Goal: Task Accomplishment & Management: Manage account settings

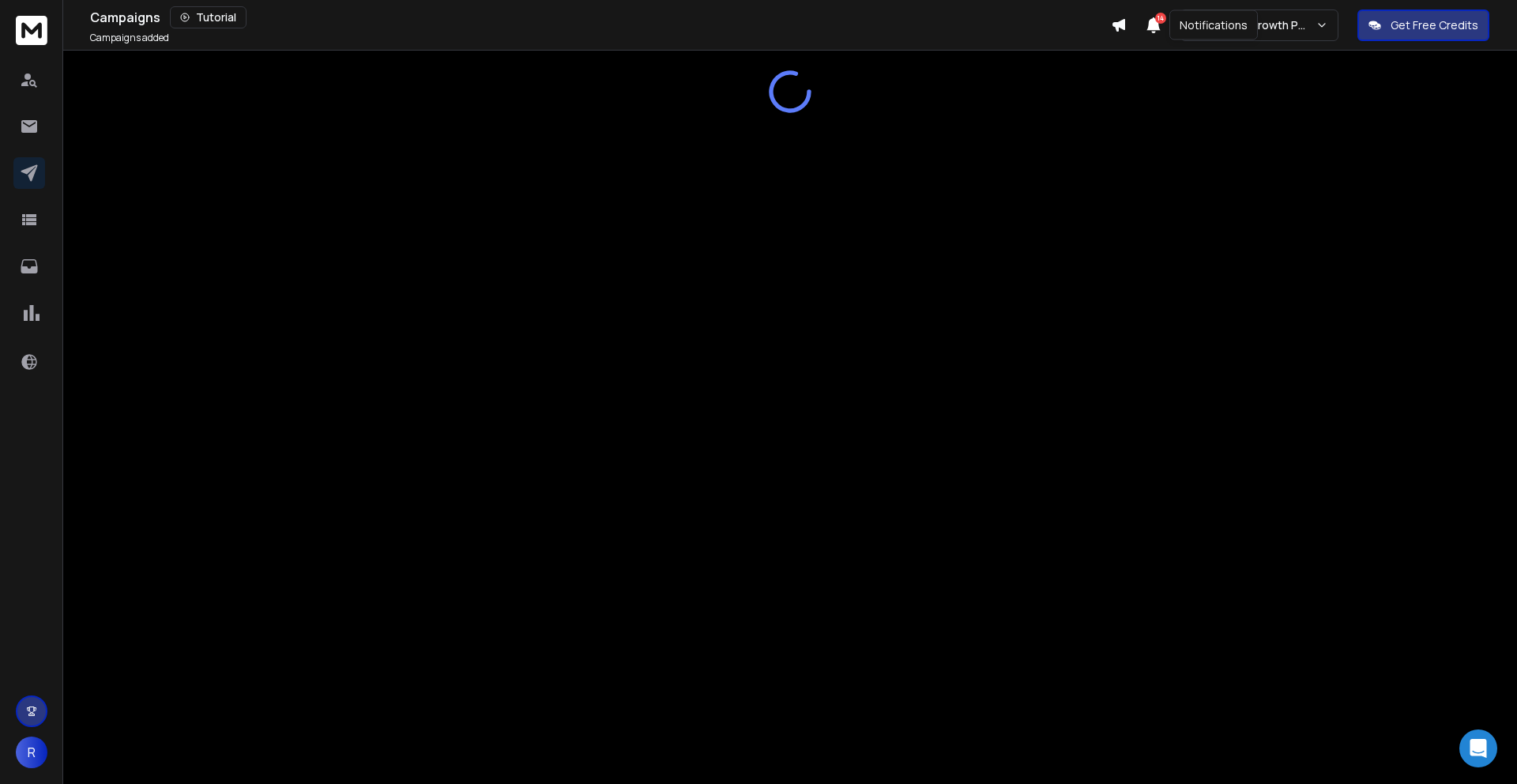
click at [1162, 30] on icon at bounding box center [1154, 26] width 16 height 16
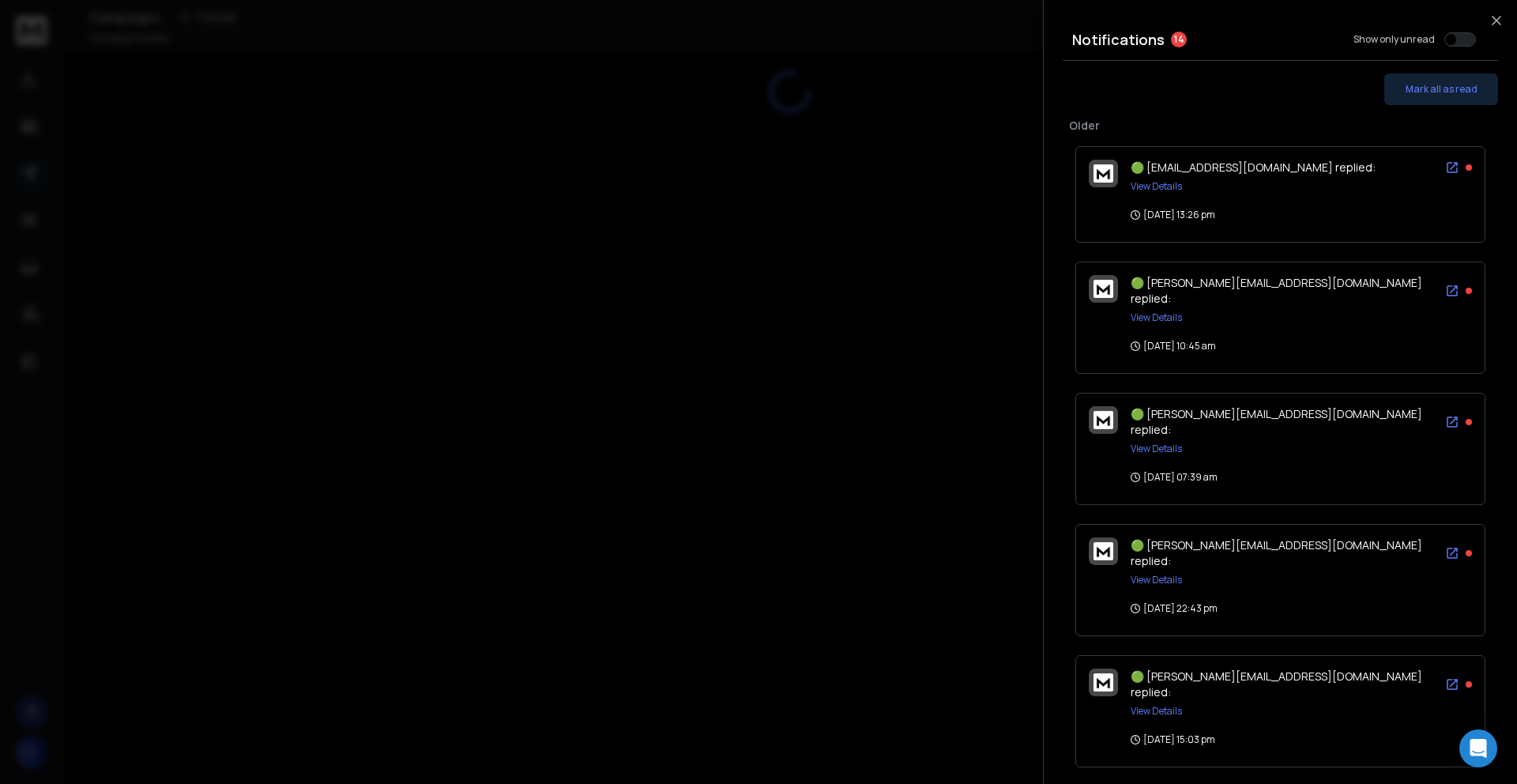
click at [1425, 96] on button "Mark all as read" at bounding box center [1441, 89] width 114 height 32
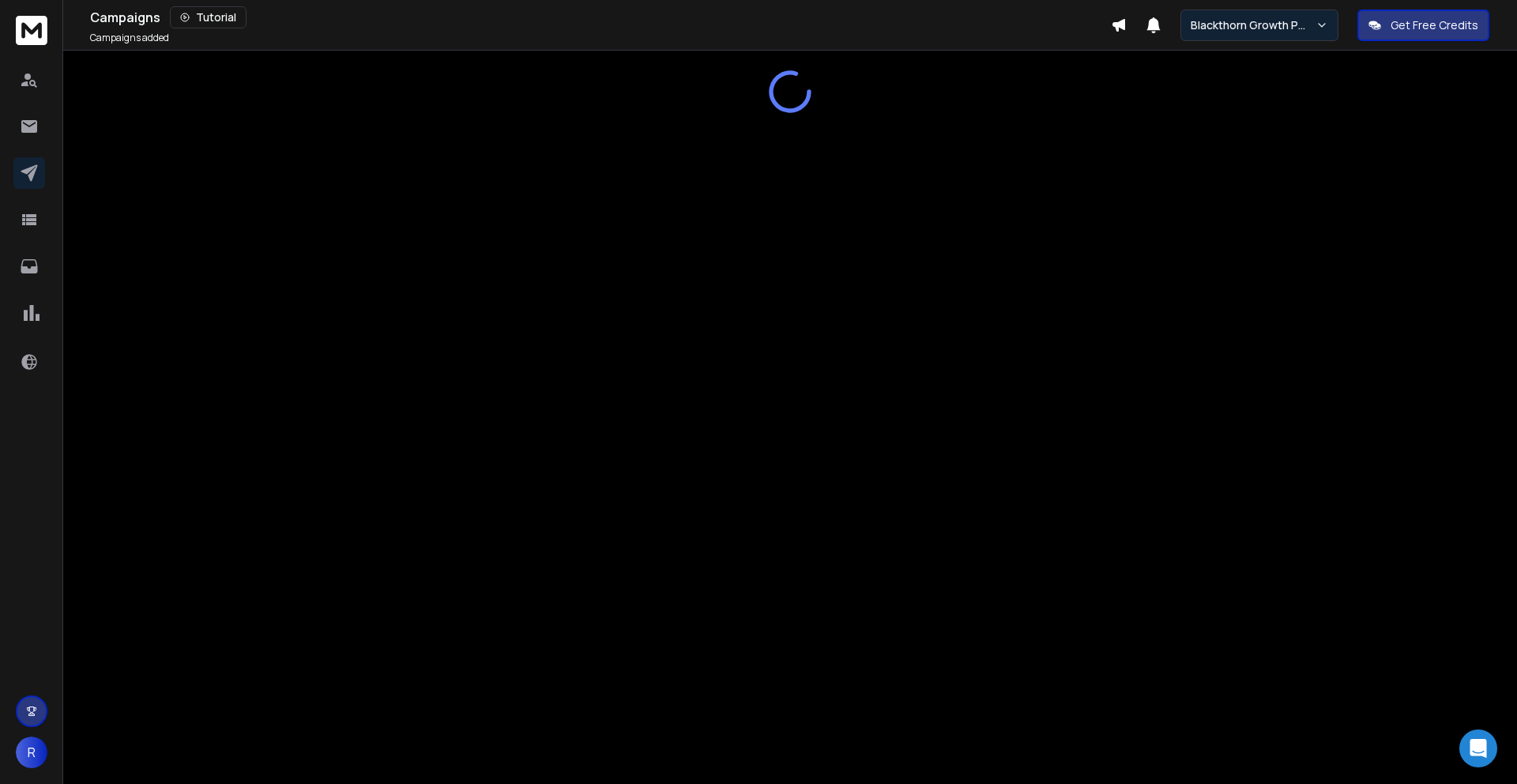
click at [1287, 25] on p "Blackthorn Growth Partners" at bounding box center [1253, 26] width 125 height 16
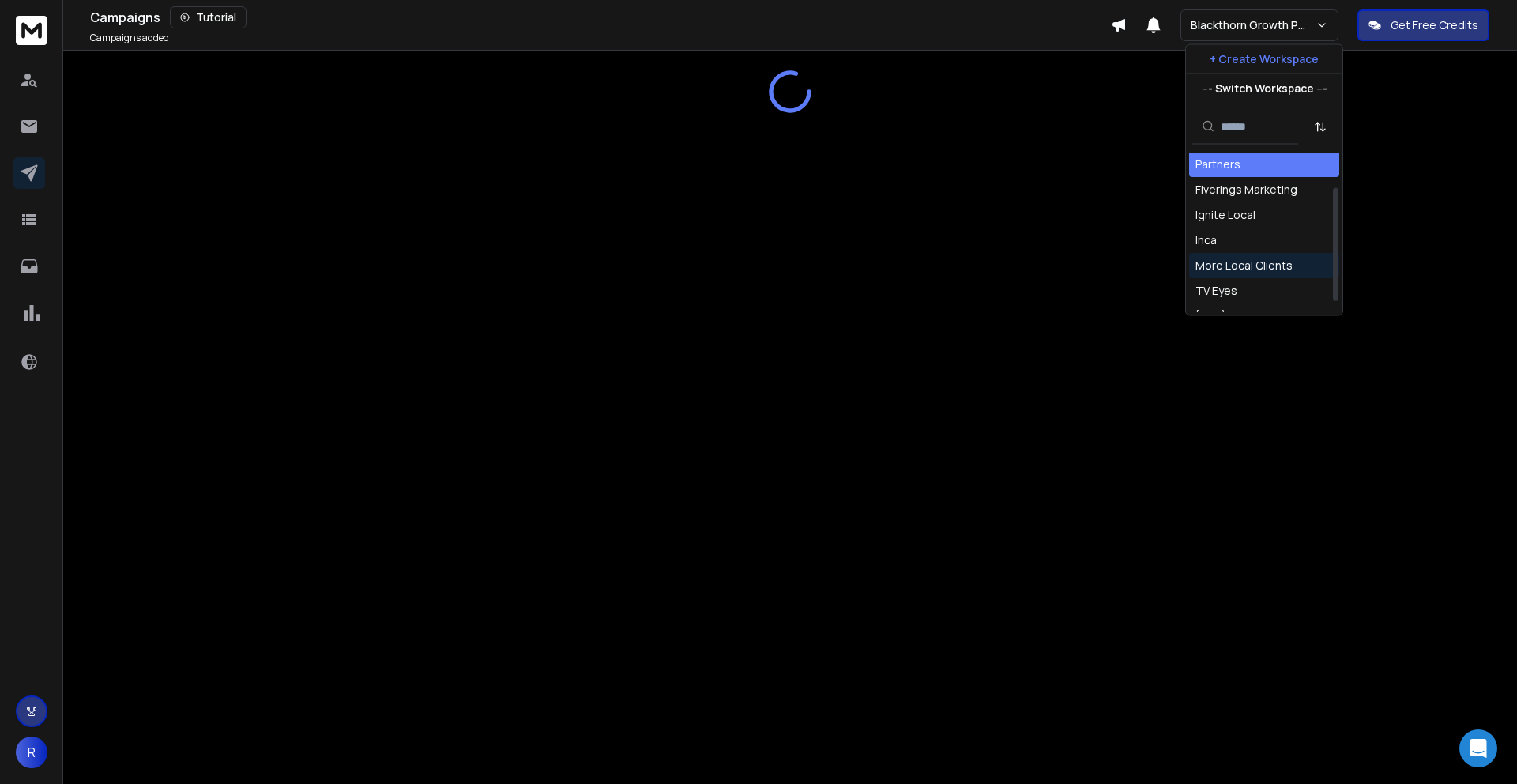
scroll to position [60, 0]
click at [1265, 171] on div "Fiverings Marketing" at bounding box center [1247, 173] width 102 height 16
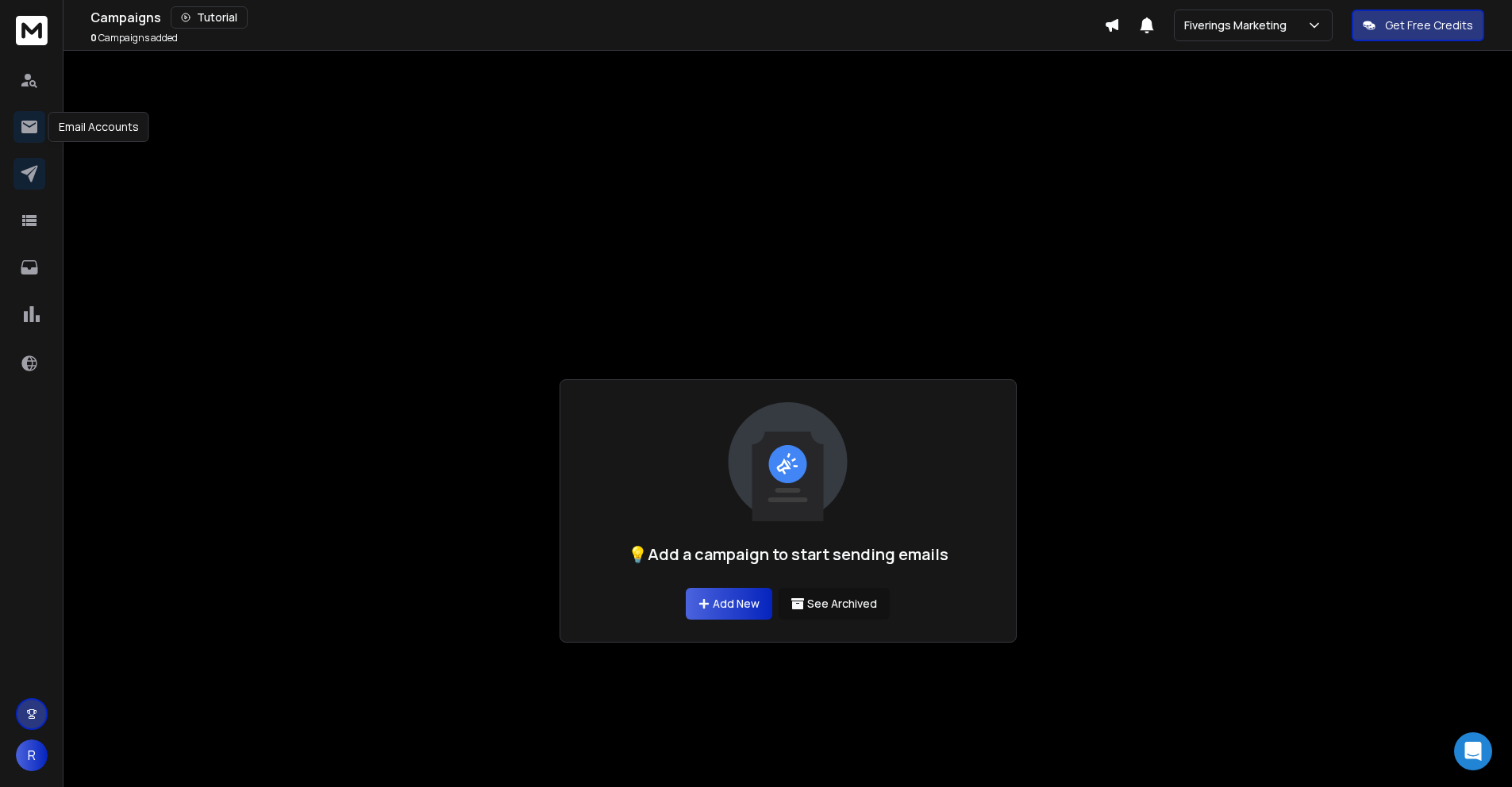
click at [22, 120] on icon at bounding box center [29, 127] width 19 height 19
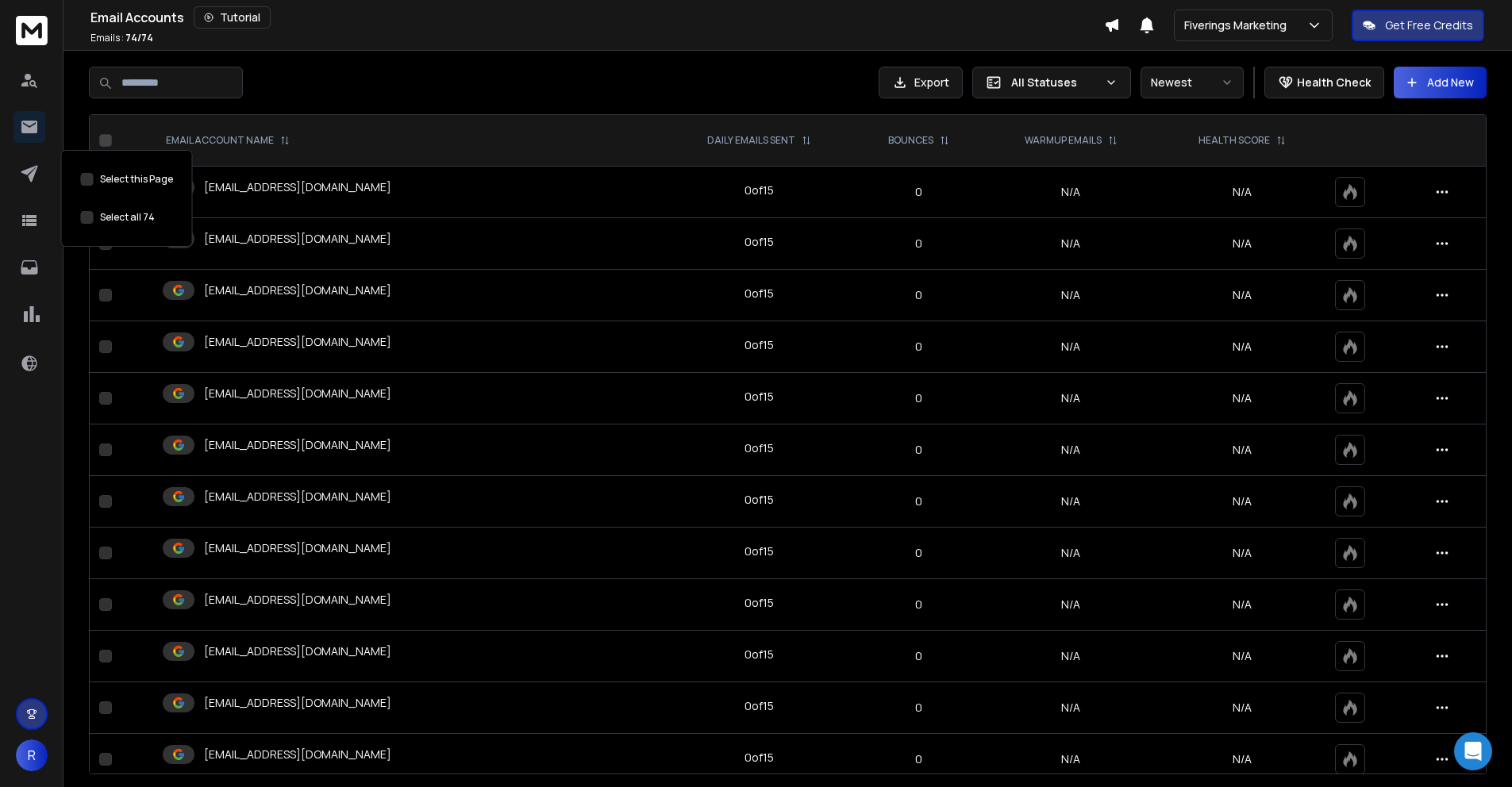
click at [88, 216] on button "Select this Page" at bounding box center [87, 217] width 12 height 12
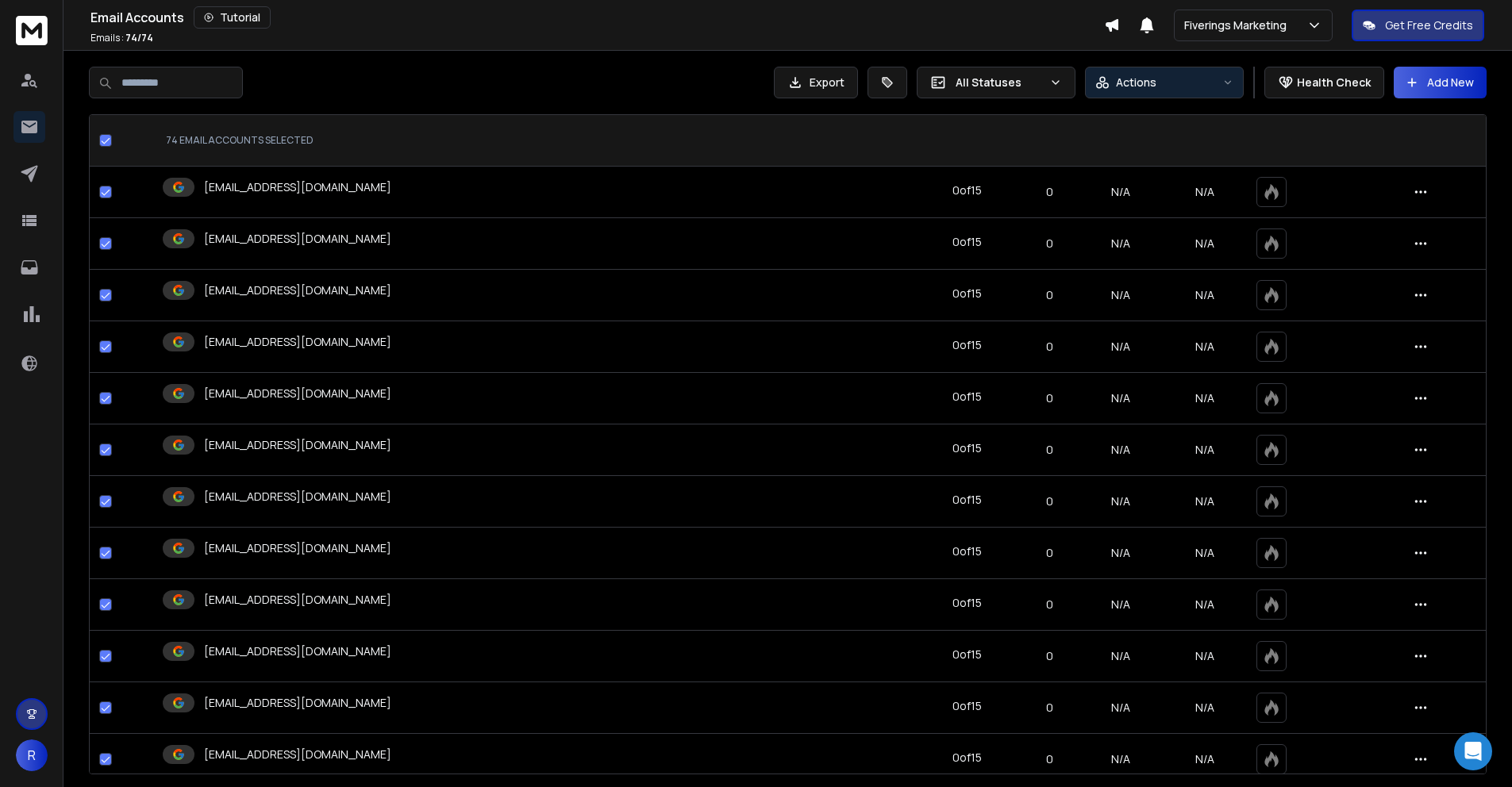
click at [1123, 82] on p "Actions" at bounding box center [1136, 82] width 41 height 16
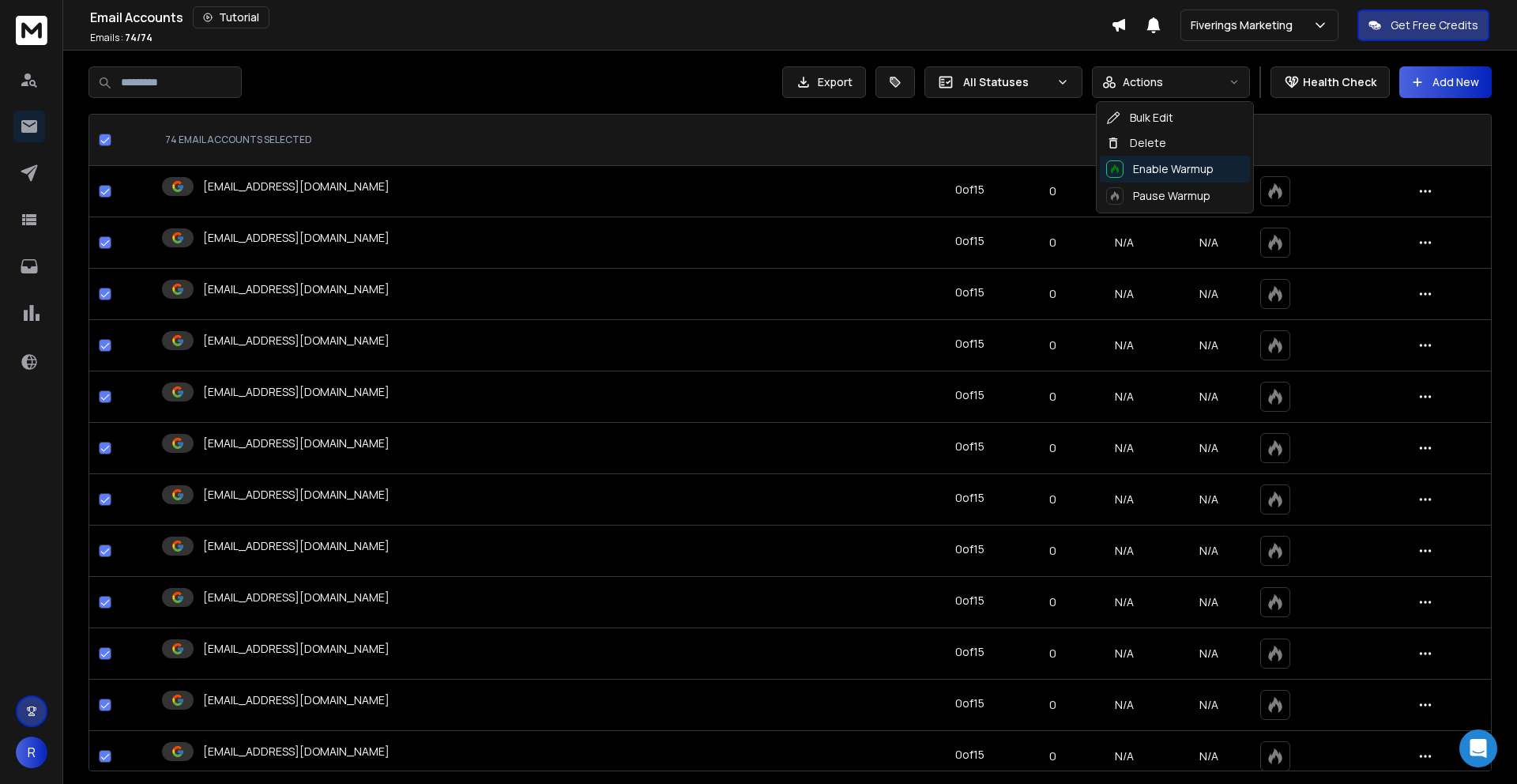
click at [1129, 166] on div "Enable Warmup" at bounding box center [1160, 169] width 108 height 18
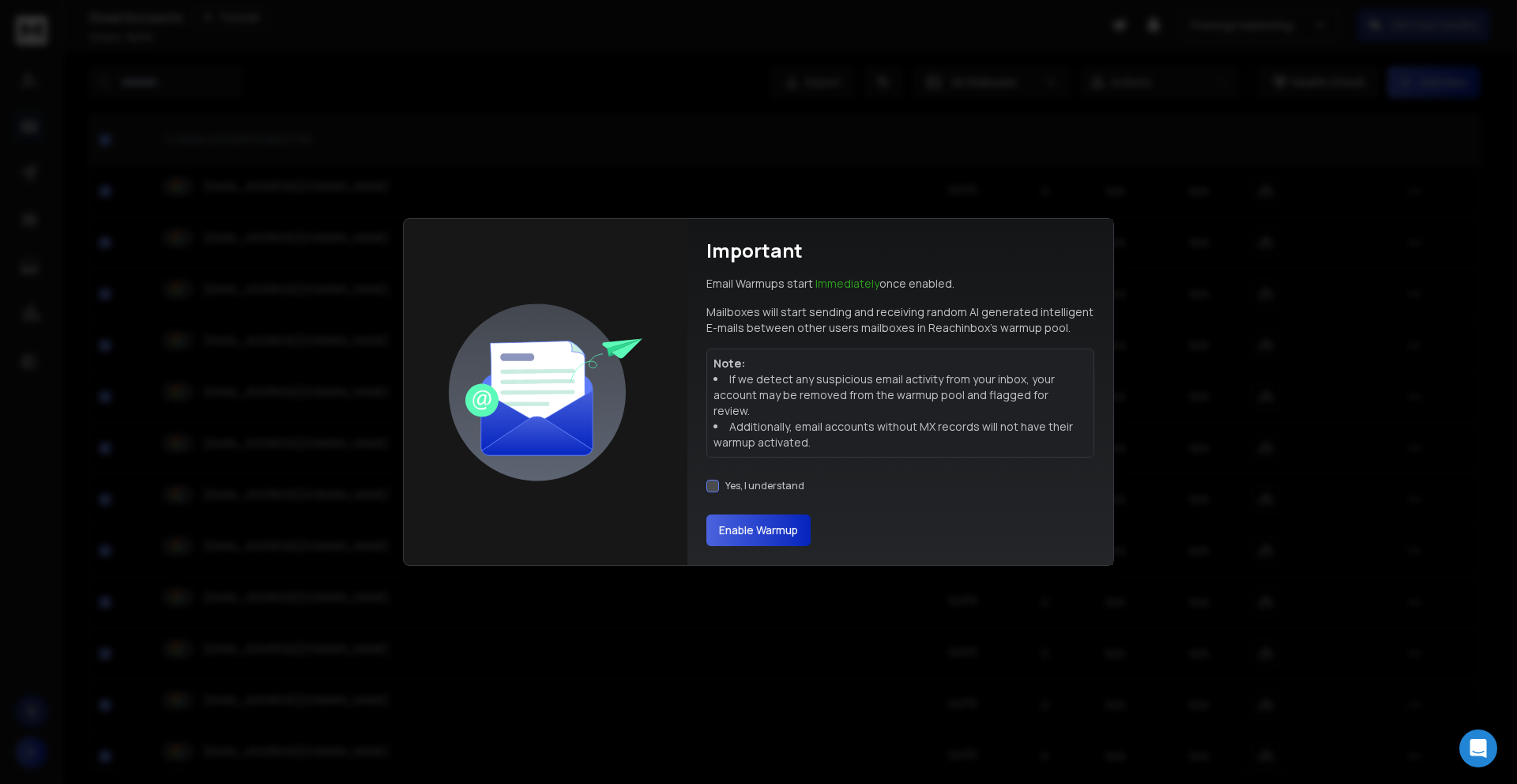
click at [773, 482] on label "Yes, I understand" at bounding box center [766, 486] width 79 height 12
click at [773, 521] on button "Enable Warmup" at bounding box center [758, 530] width 104 height 32
drag, startPoint x: 712, startPoint y: 477, endPoint x: 716, endPoint y: 485, distance: 8.9
click at [713, 480] on button "Yes, I understand" at bounding box center [713, 486] width 12 height 12
click at [724, 514] on button "Enable Warmup" at bounding box center [758, 530] width 104 height 32
